Goal: Information Seeking & Learning: Check status

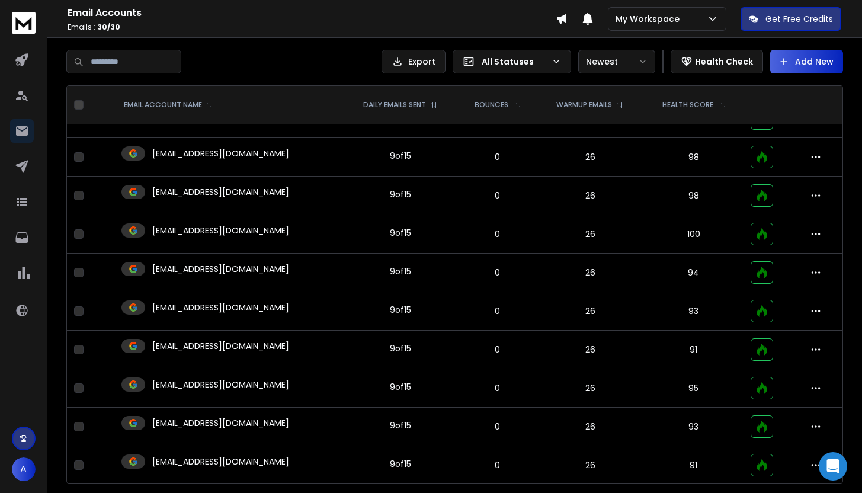
scroll to position [806, 0]
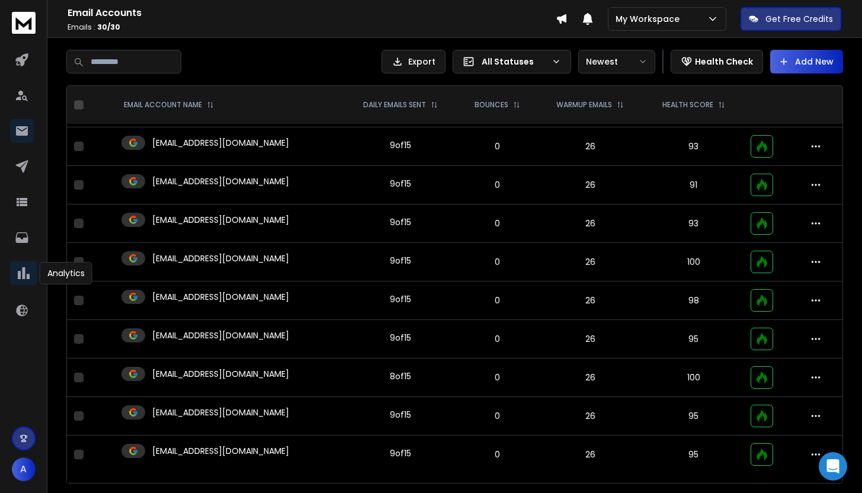
click at [27, 265] on icon at bounding box center [24, 273] width 18 height 18
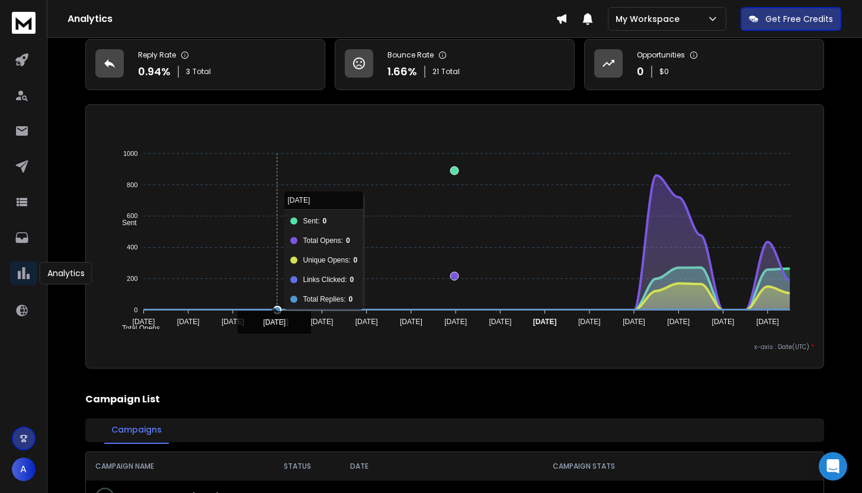
scroll to position [177, 0]
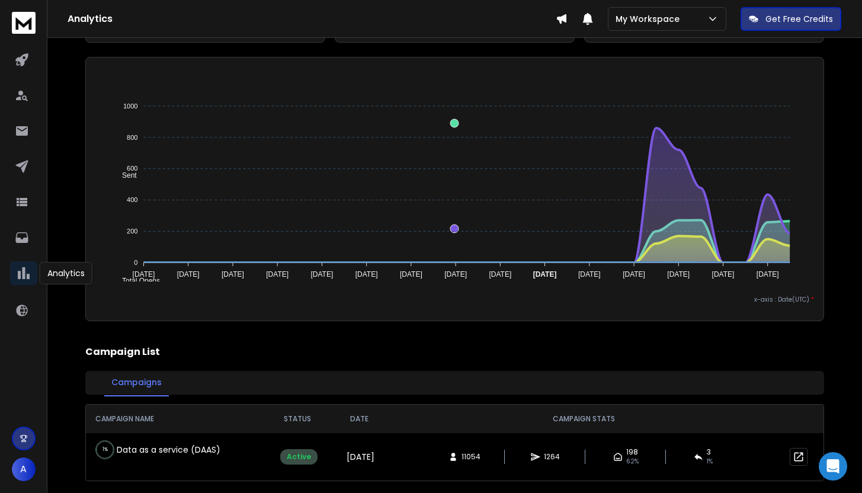
click at [21, 264] on icon at bounding box center [24, 273] width 18 height 18
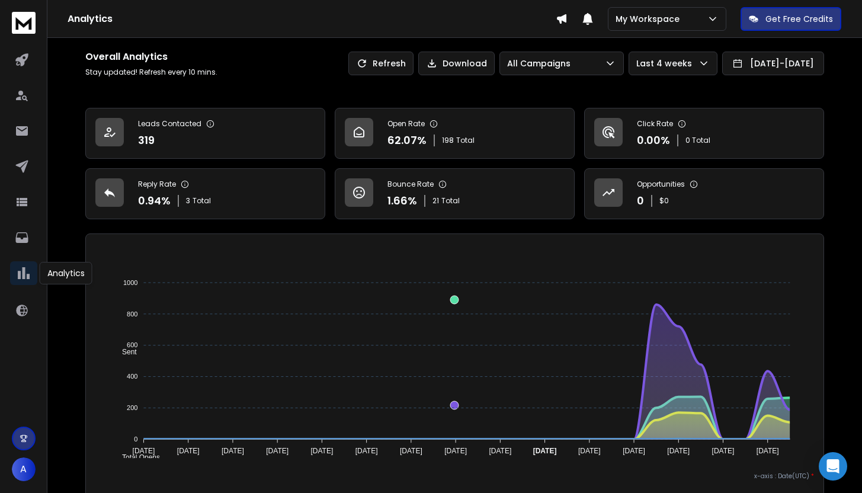
click at [24, 278] on icon at bounding box center [24, 273] width 12 height 12
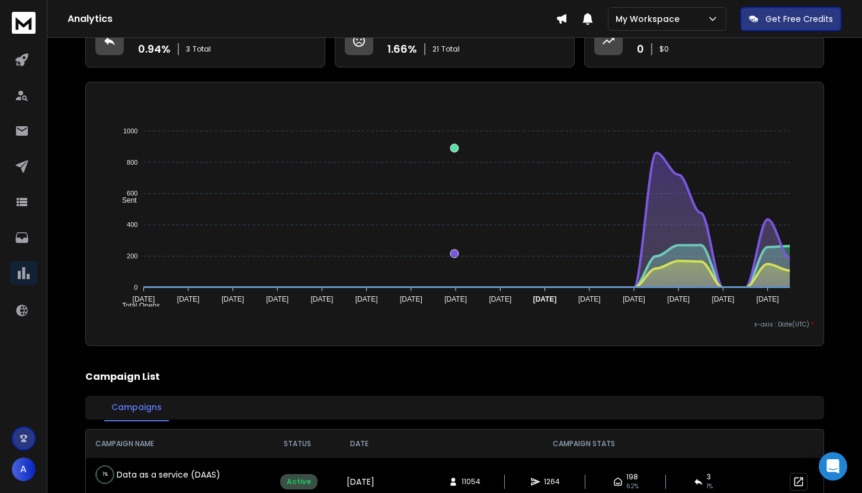
scroll to position [177, 0]
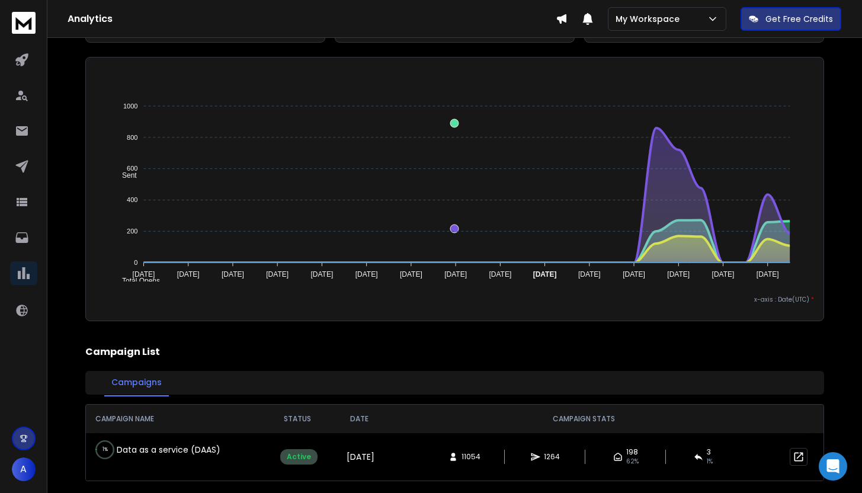
click at [814, 456] on div at bounding box center [803, 457] width 27 height 18
click at [804, 463] on link at bounding box center [799, 457] width 18 height 18
click at [25, 207] on icon at bounding box center [22, 202] width 14 height 14
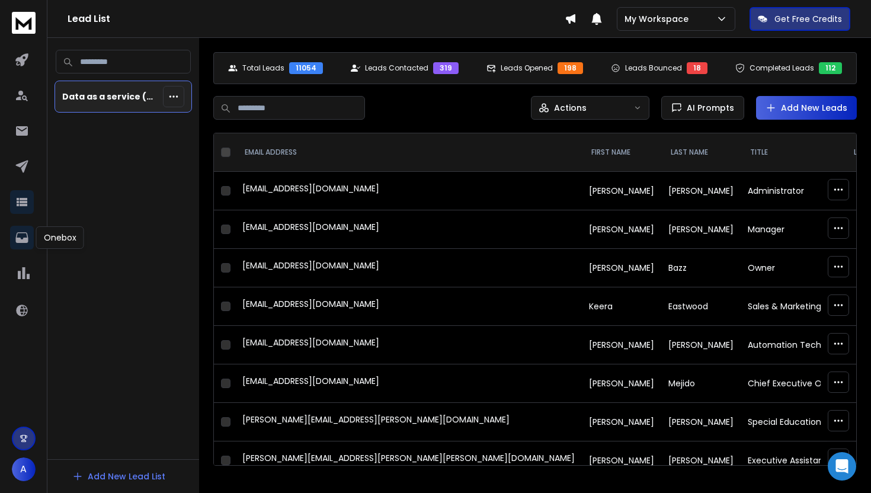
click at [24, 240] on icon at bounding box center [21, 237] width 12 height 11
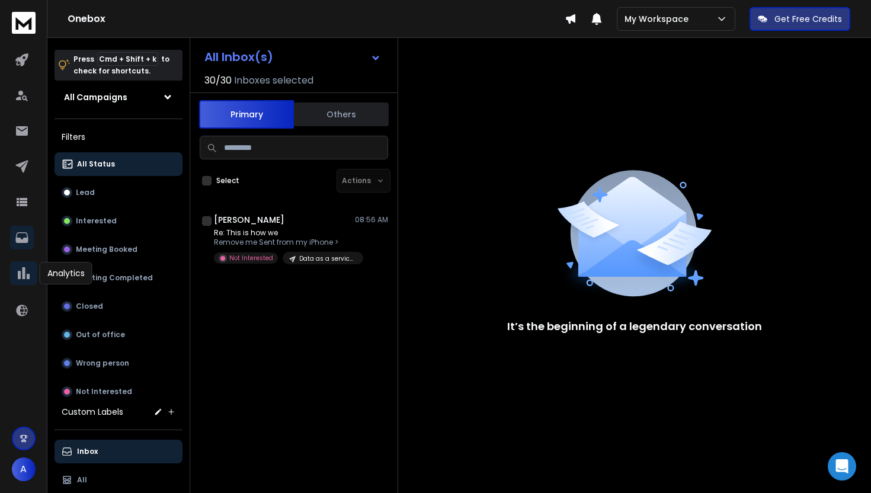
click at [21, 278] on icon at bounding box center [24, 273] width 18 height 18
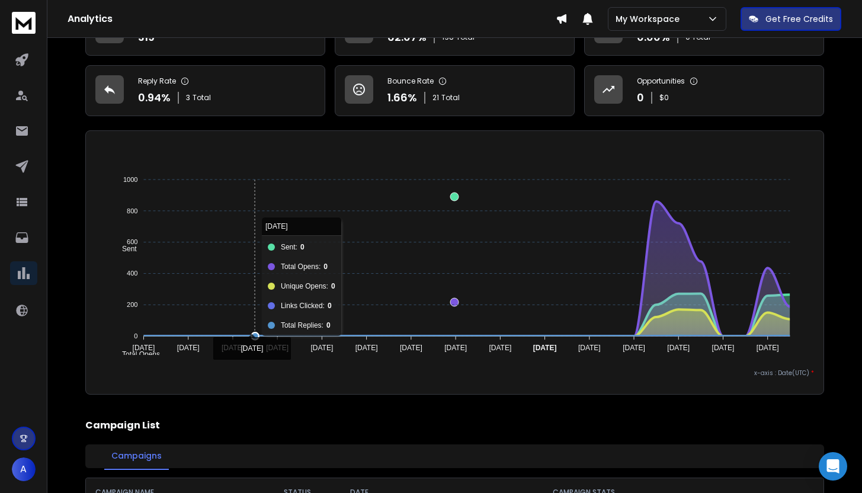
scroll to position [177, 0]
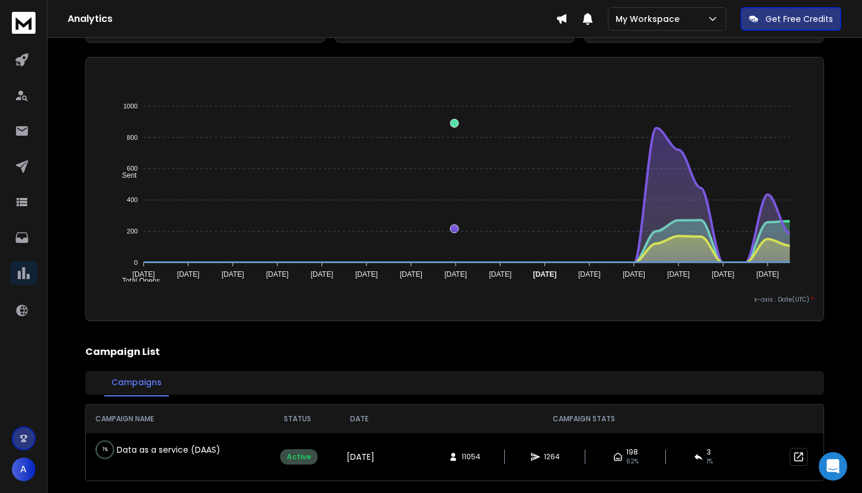
click at [793, 453] on link at bounding box center [799, 457] width 18 height 18
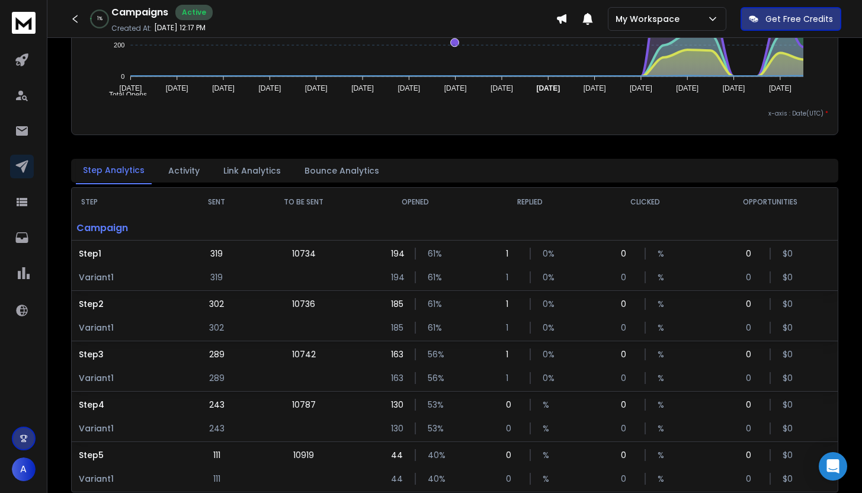
scroll to position [449, 0]
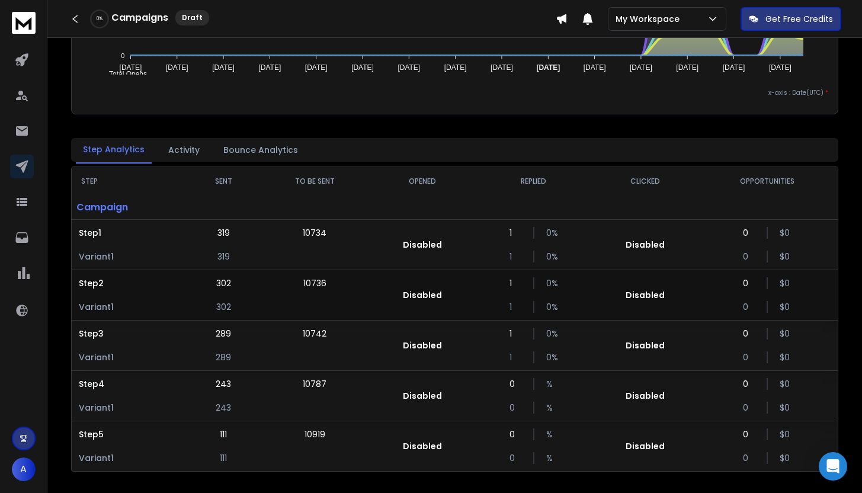
scroll to position [449, 0]
